Goal: Task Accomplishment & Management: Manage account settings

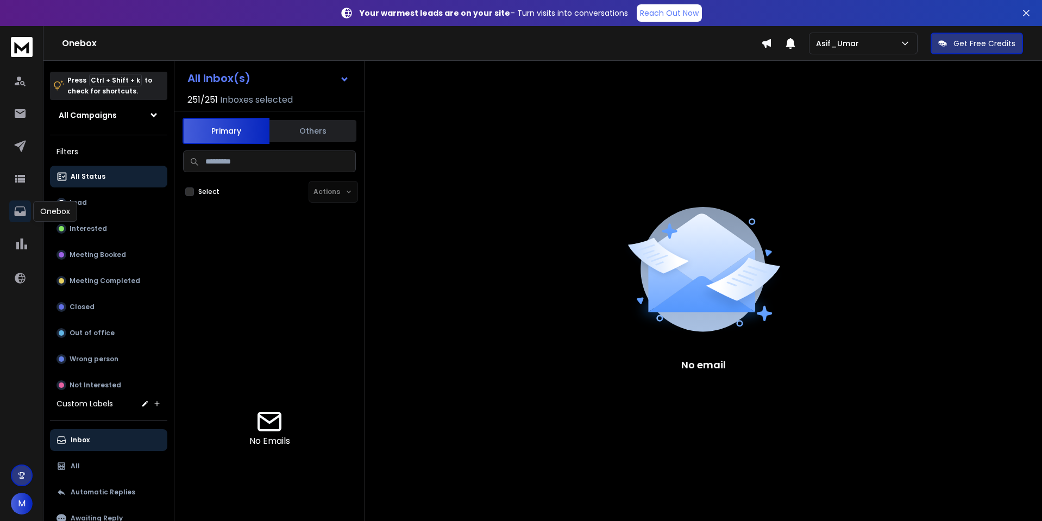
click at [18, 205] on icon at bounding box center [20, 211] width 13 height 13
click at [12, 117] on link at bounding box center [20, 114] width 22 height 22
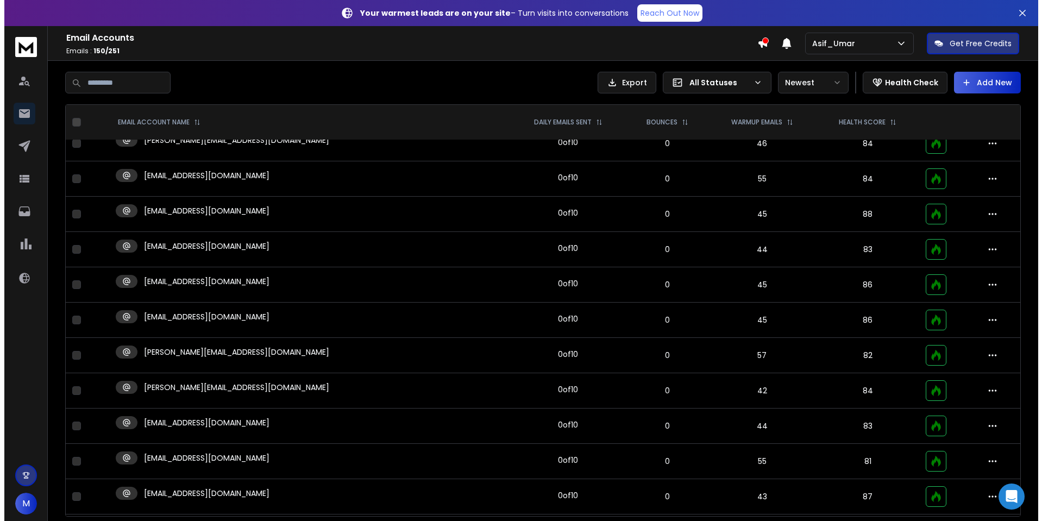
scroll to position [3951, 0]
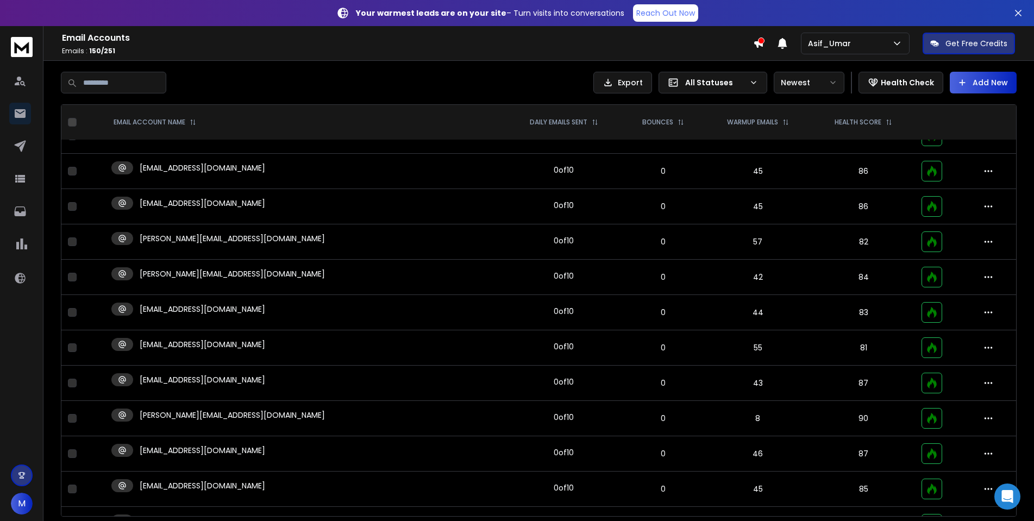
click at [199, 276] on p "[PERSON_NAME][EMAIL_ADDRESS][DOMAIN_NAME]" at bounding box center [232, 273] width 185 height 11
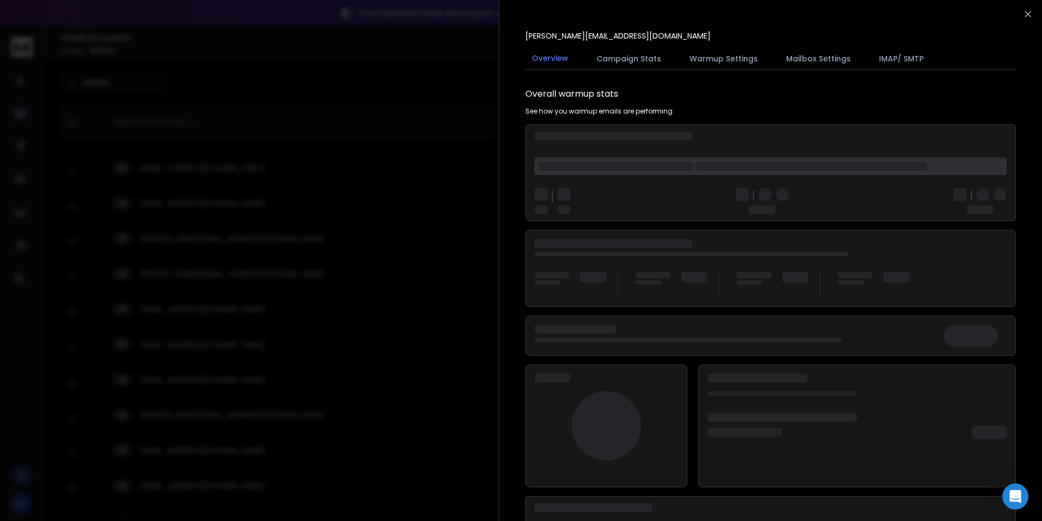
click at [883, 42] on div "[EMAIL_ADDRESS][DOMAIN_NAME] Overview Campaign Stats Warmup Settings Mailbox Se…" at bounding box center [770, 358] width 517 height 690
click at [885, 52] on button "IMAP/ SMTP" at bounding box center [901, 59] width 58 height 24
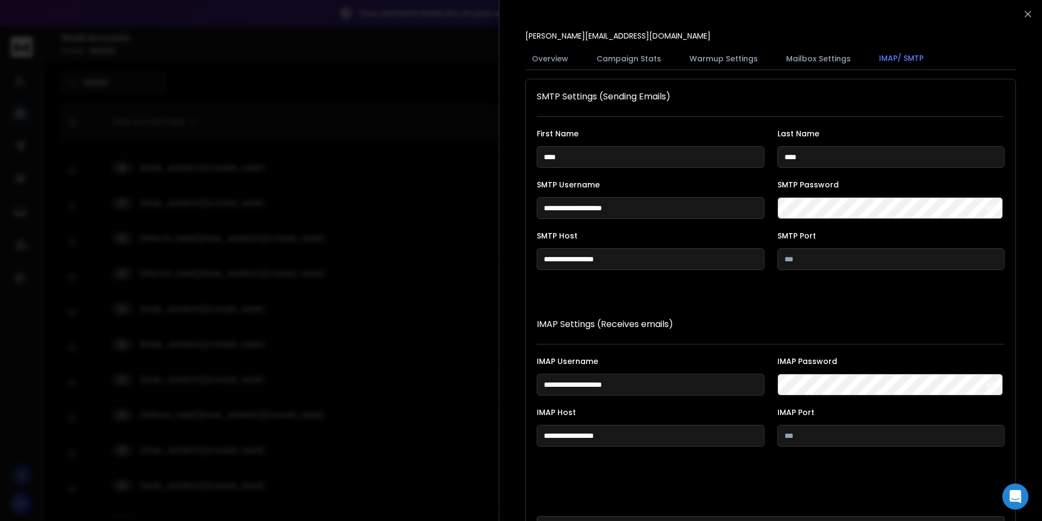
drag, startPoint x: 517, startPoint y: 213, endPoint x: 400, endPoint y: 230, distance: 118.5
click at [400, 230] on body "Your warmest leads are on your site – Turn visits into conversations Reach Out …" at bounding box center [517, 260] width 1034 height 521
click at [991, 210] on icon at bounding box center [991, 208] width 10 height 7
drag, startPoint x: 647, startPoint y: 435, endPoint x: 483, endPoint y: 452, distance: 165.0
click at [483, 452] on body "Your warmest leads are on your site – Turn visits into conversations Reach Out …" at bounding box center [517, 260] width 1034 height 521
